Goal: Check status

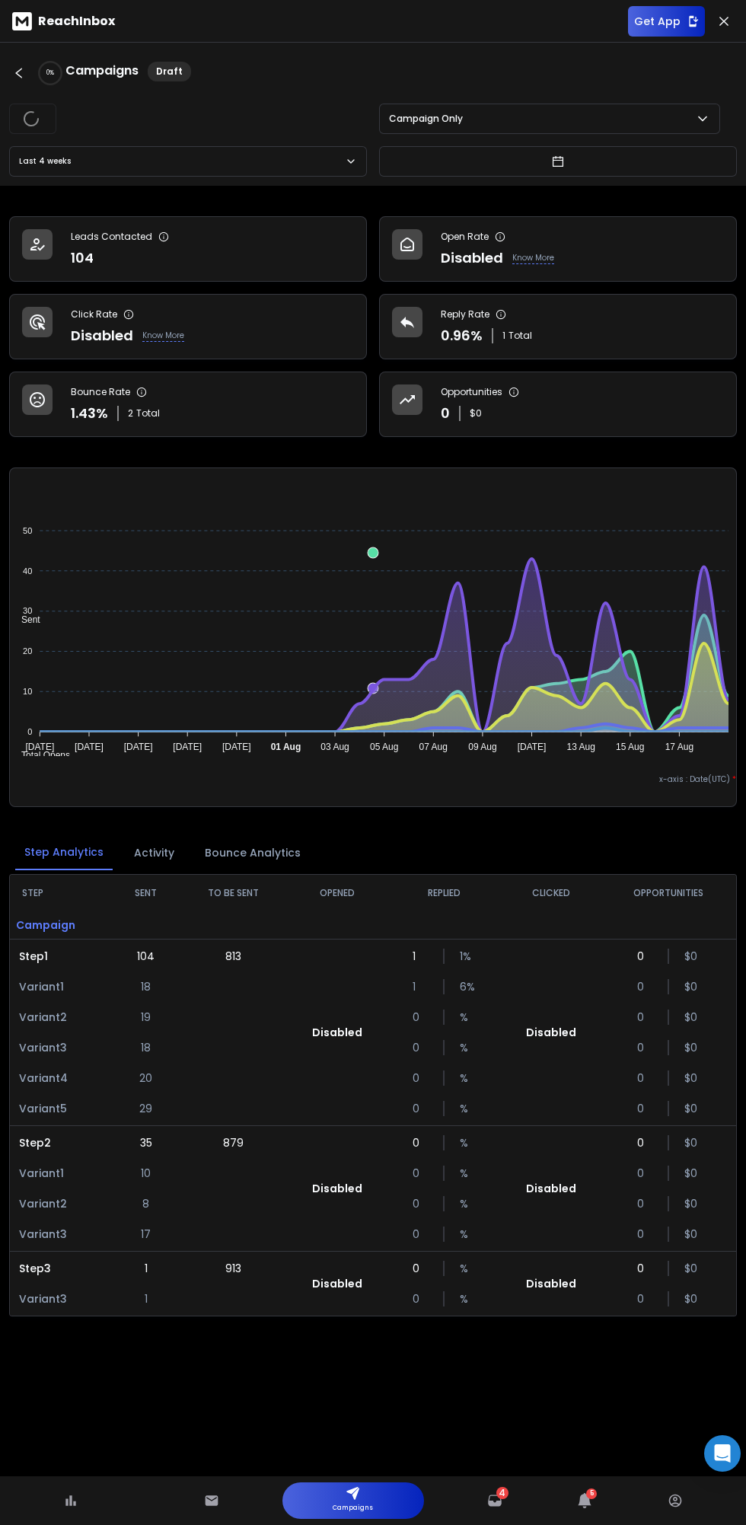
click at [174, 866] on button "Activity" at bounding box center [154, 853] width 59 height 34
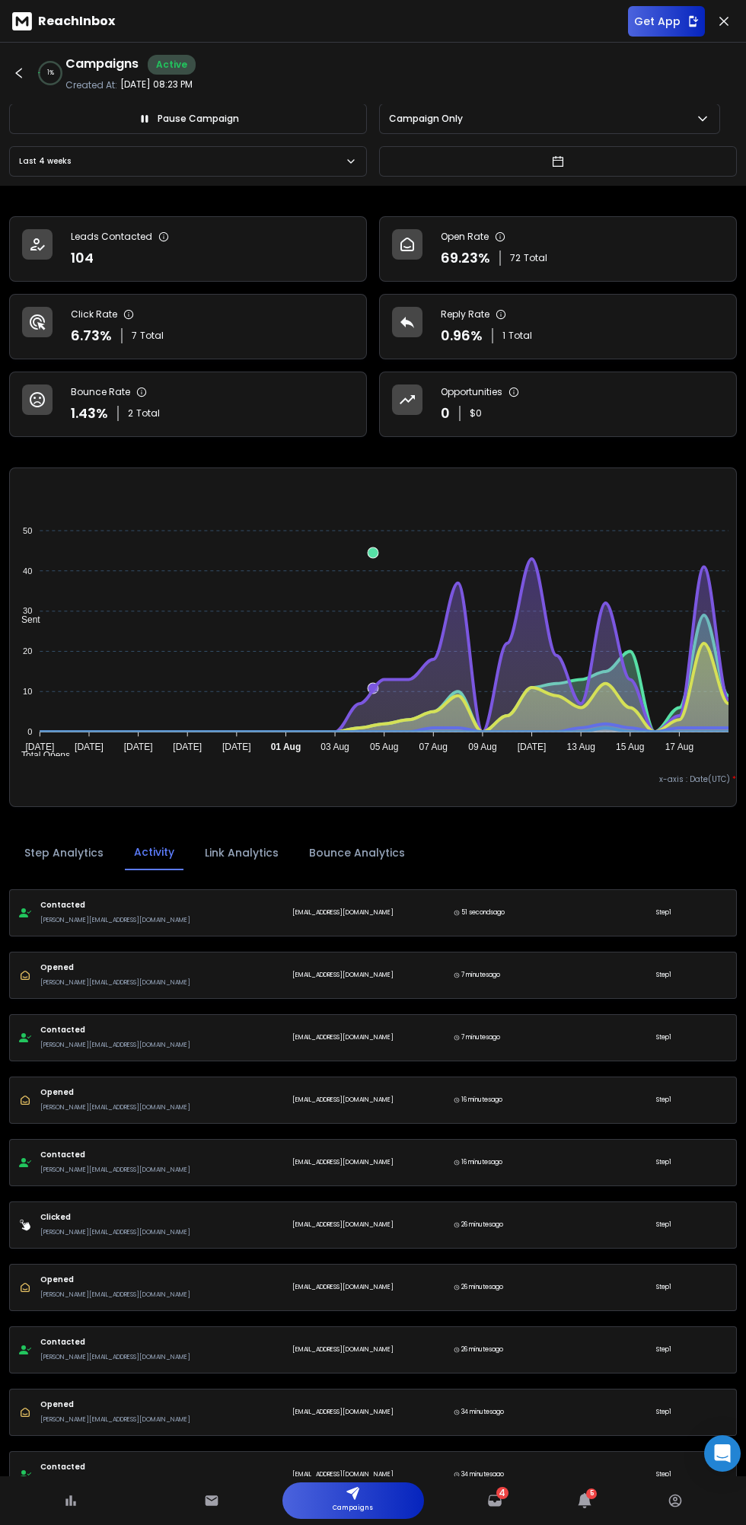
click at [71, 860] on button "Step Analytics" at bounding box center [63, 853] width 97 height 34
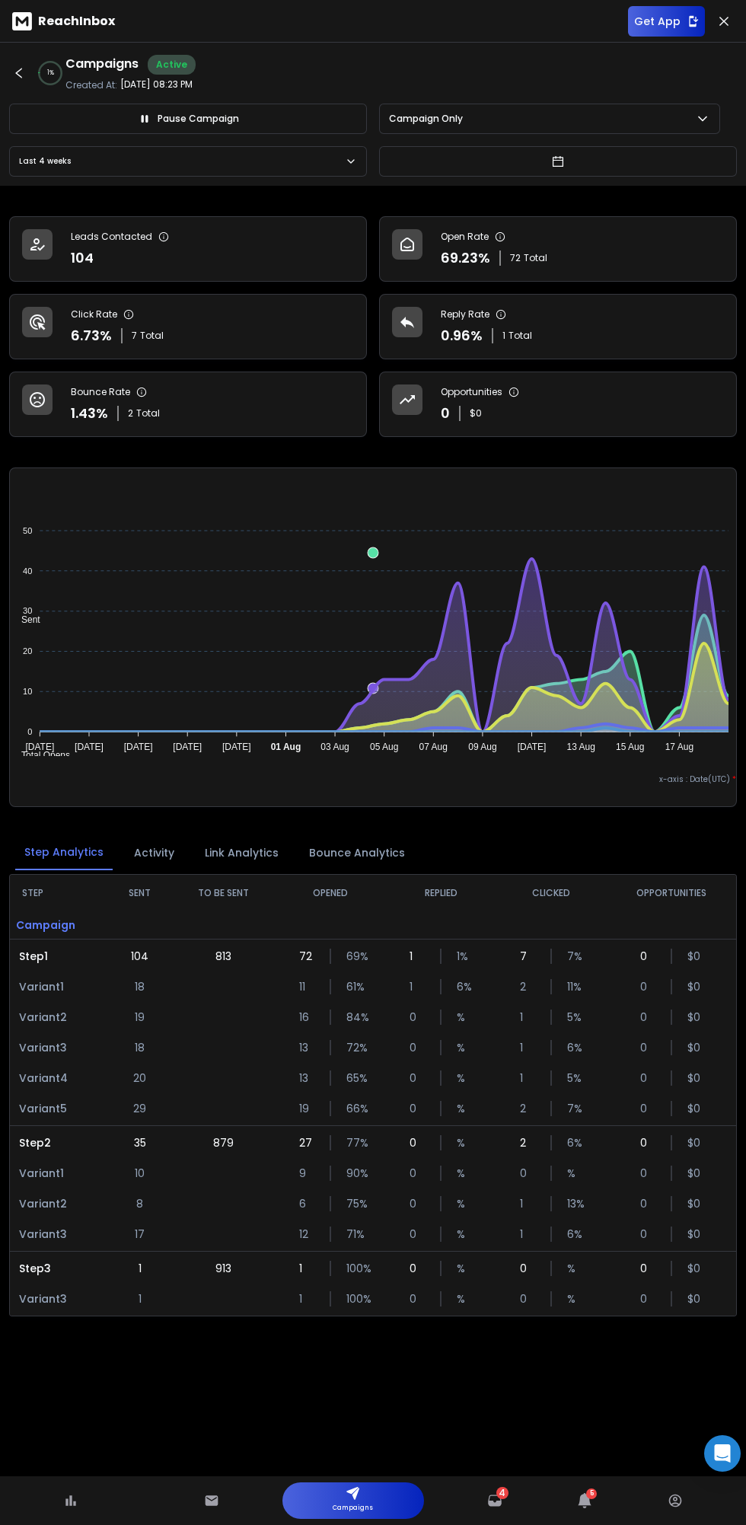
click at [171, 863] on button "Activity" at bounding box center [154, 853] width 59 height 34
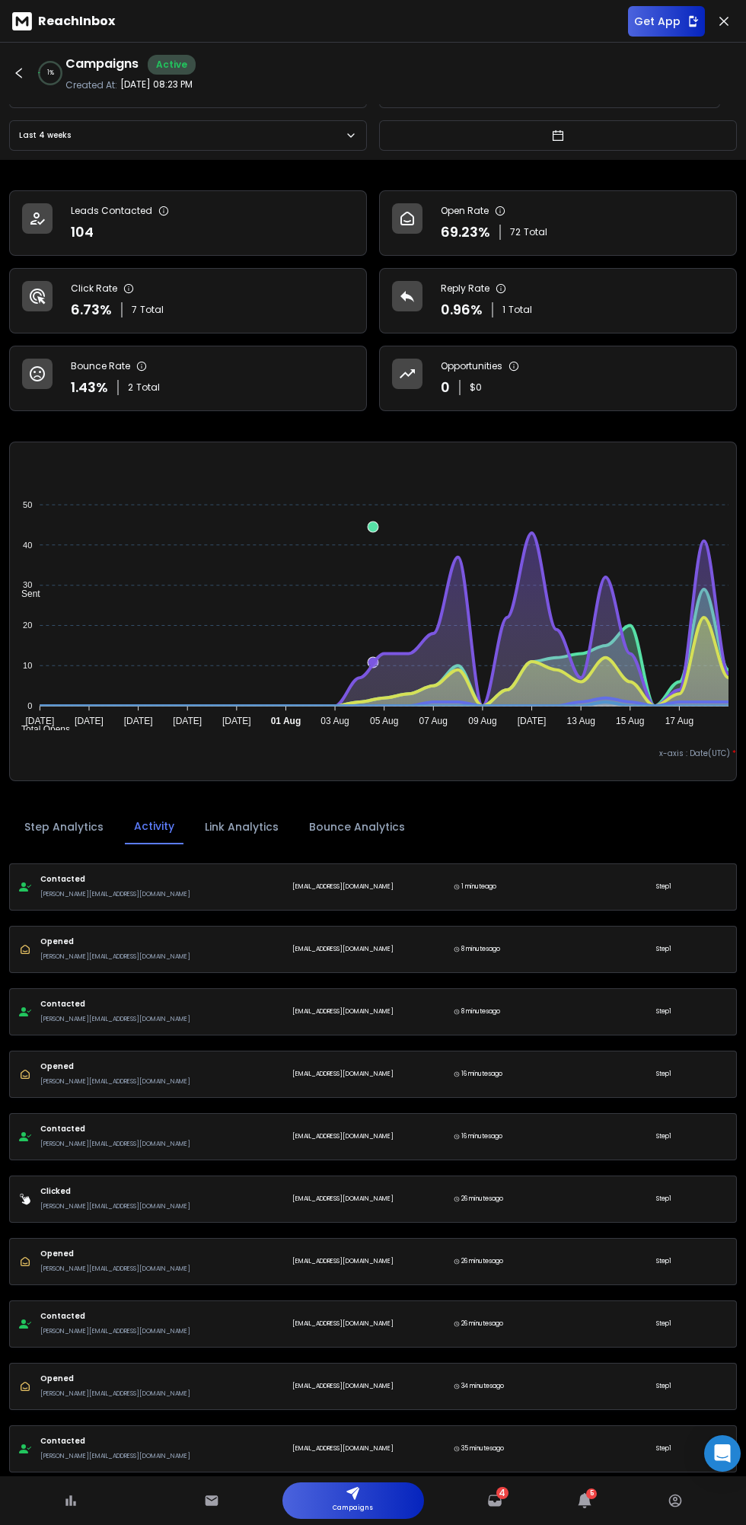
scroll to position [26, 0]
